Goal: Manage account settings

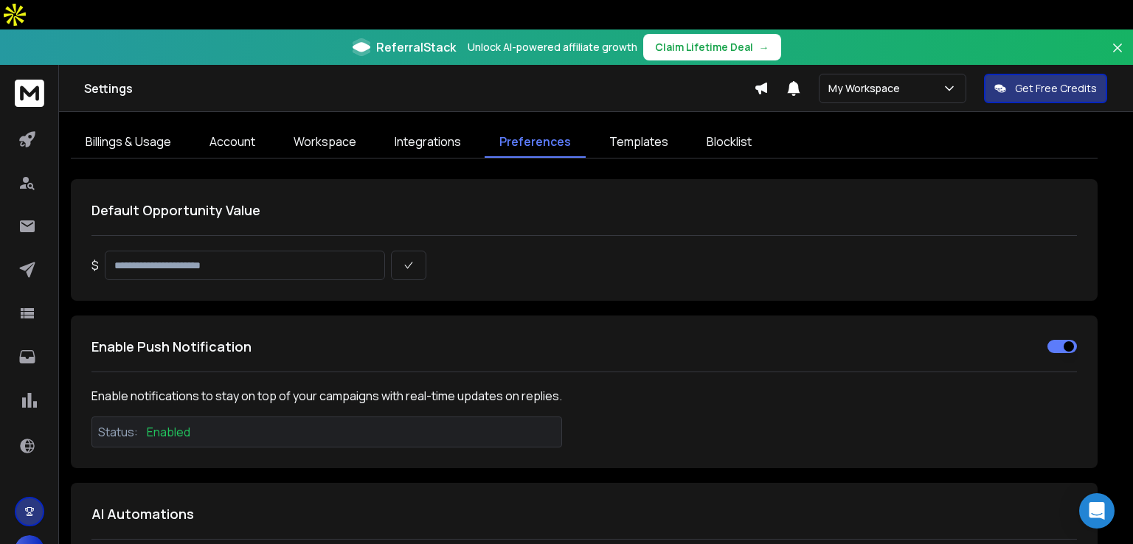
scroll to position [645, 0]
click at [27, 218] on icon at bounding box center [27, 227] width 18 height 18
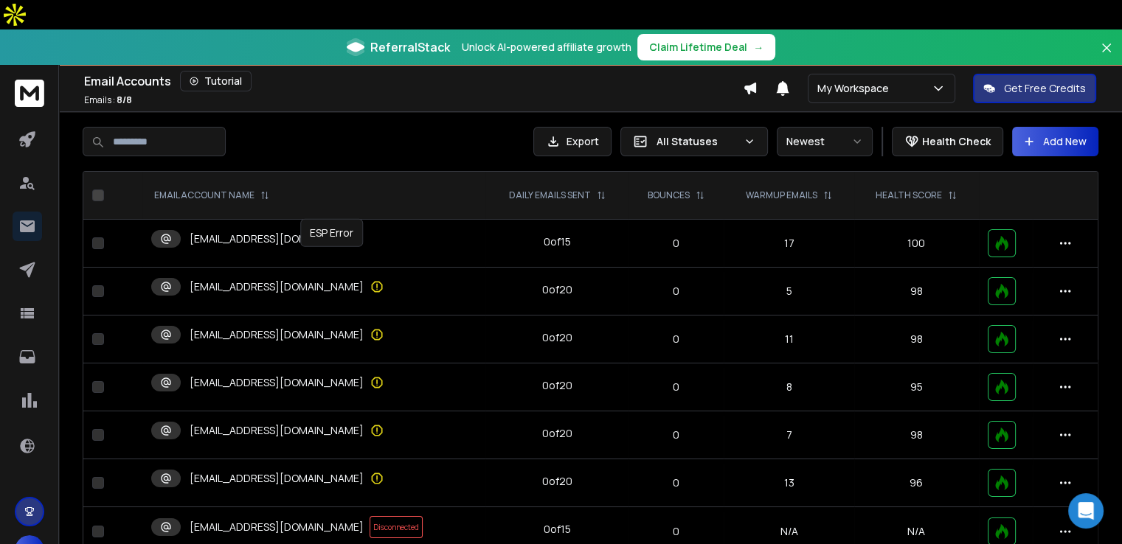
click at [370, 280] on icon at bounding box center [377, 287] width 15 height 15
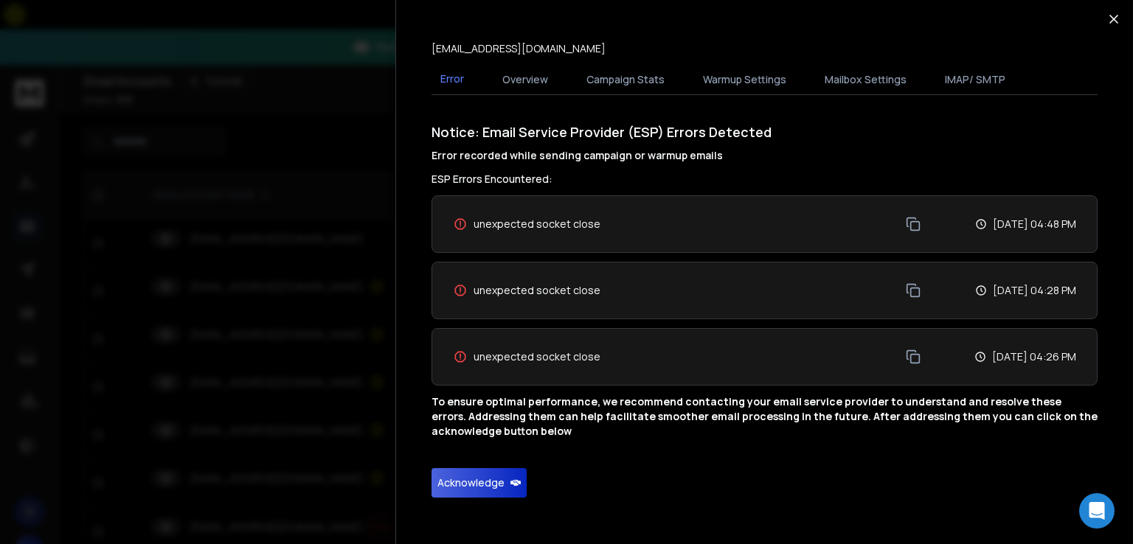
click at [1110, 21] on icon "button" at bounding box center [1113, 18] width 7 height 7
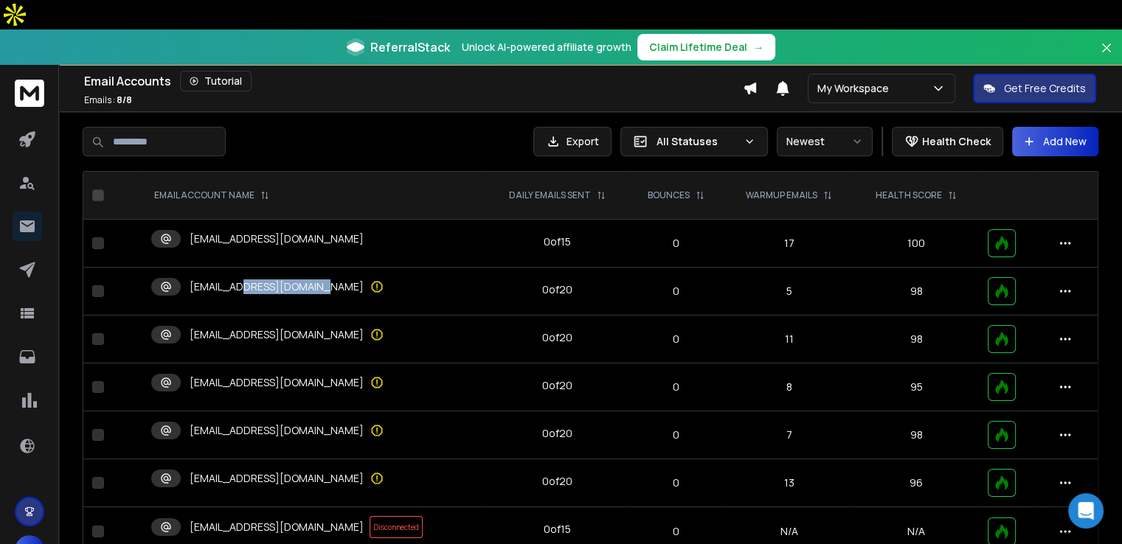
drag, startPoint x: 239, startPoint y: 257, endPoint x: 316, endPoint y: 263, distance: 76.9
click at [316, 280] on p "[EMAIL_ADDRESS][DOMAIN_NAME]" at bounding box center [277, 287] width 174 height 15
copy p "[DOMAIN_NAME]"
